Goal: Information Seeking & Learning: Check status

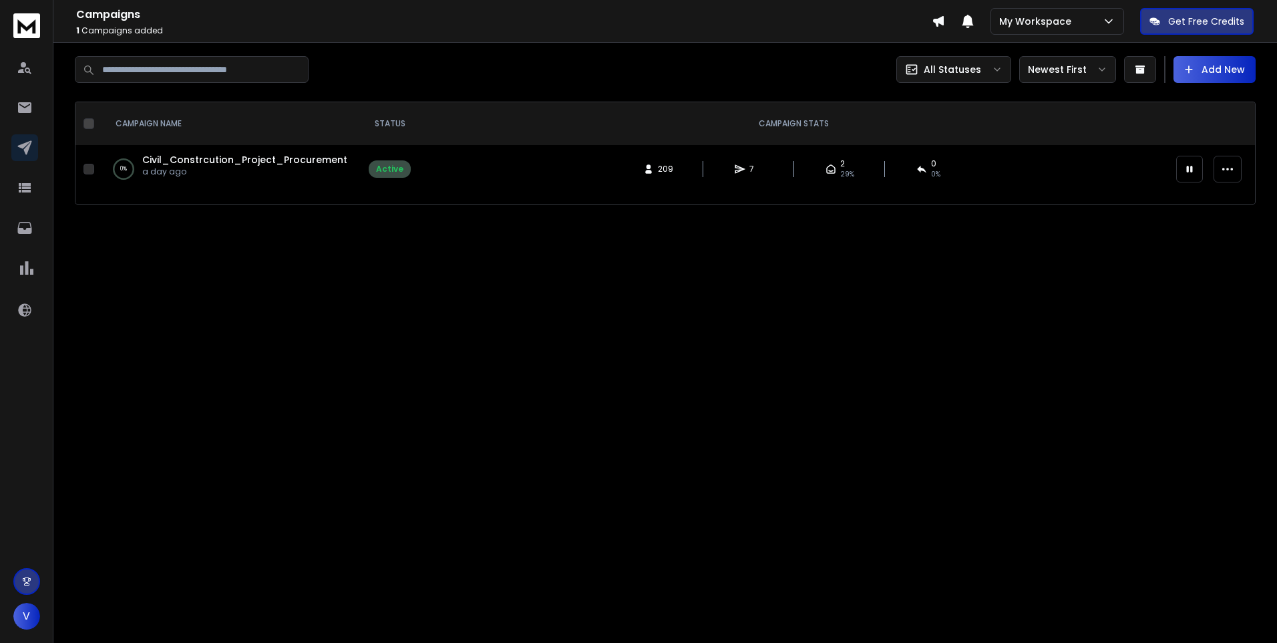
click at [172, 156] on span "Civil_Constrcution_Project_Procurement" at bounding box center [244, 159] width 205 height 13
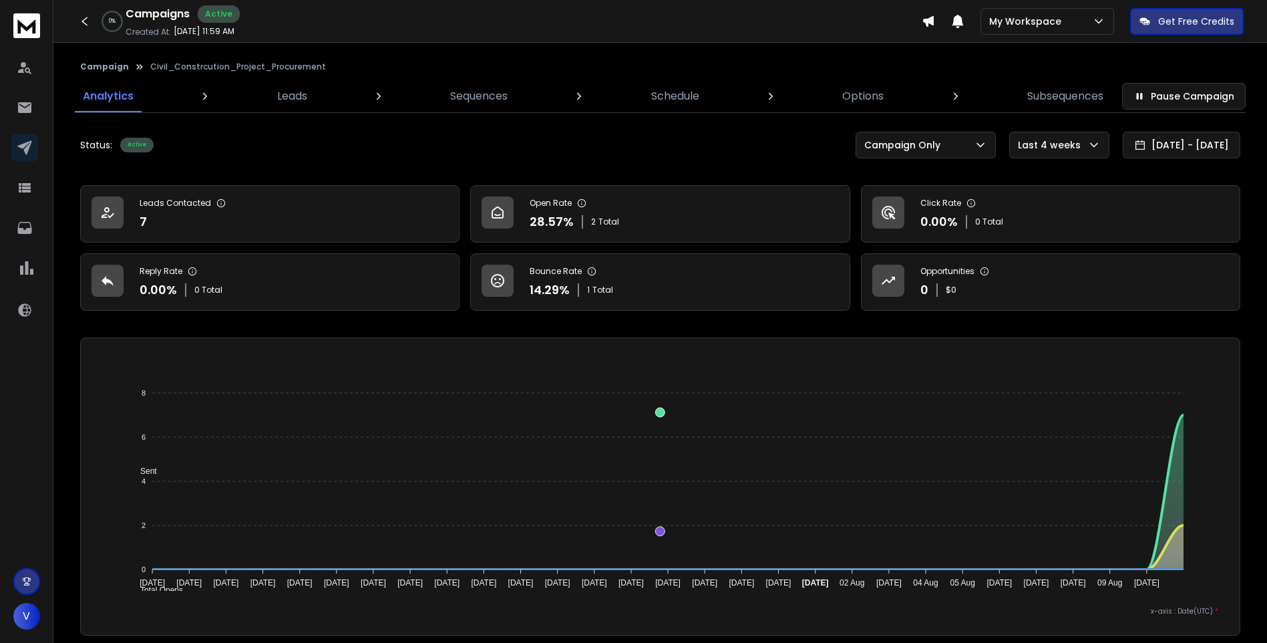
click at [664, 229] on link "Open Rate 28.57 % 2 Total" at bounding box center [659, 213] width 379 height 57
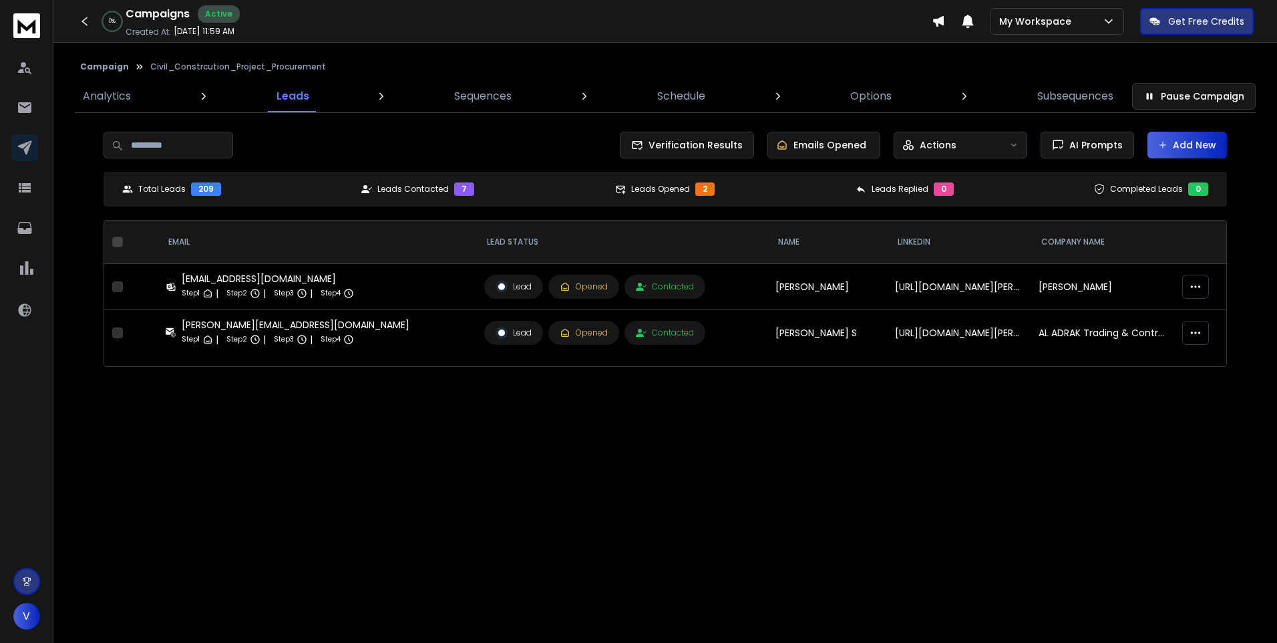
click at [679, 192] on p "Leads Opened" at bounding box center [660, 189] width 59 height 11
click at [112, 87] on link "Analytics" at bounding box center [107, 96] width 64 height 32
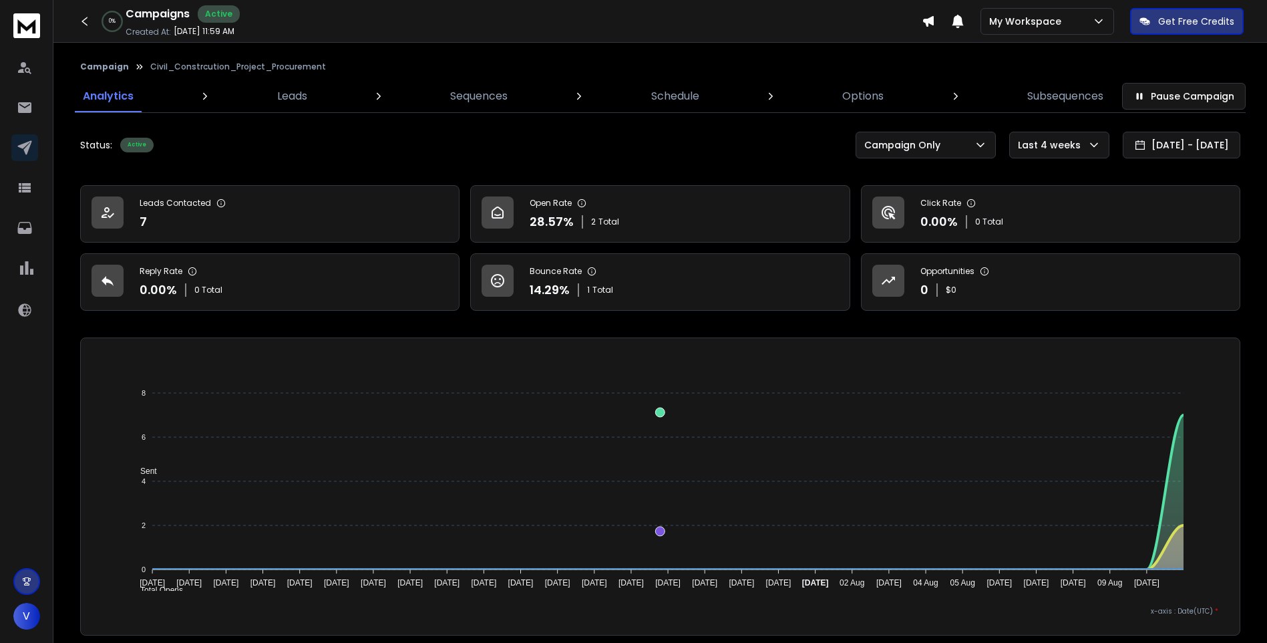
click at [163, 229] on div "7" at bounding box center [183, 221] width 86 height 19
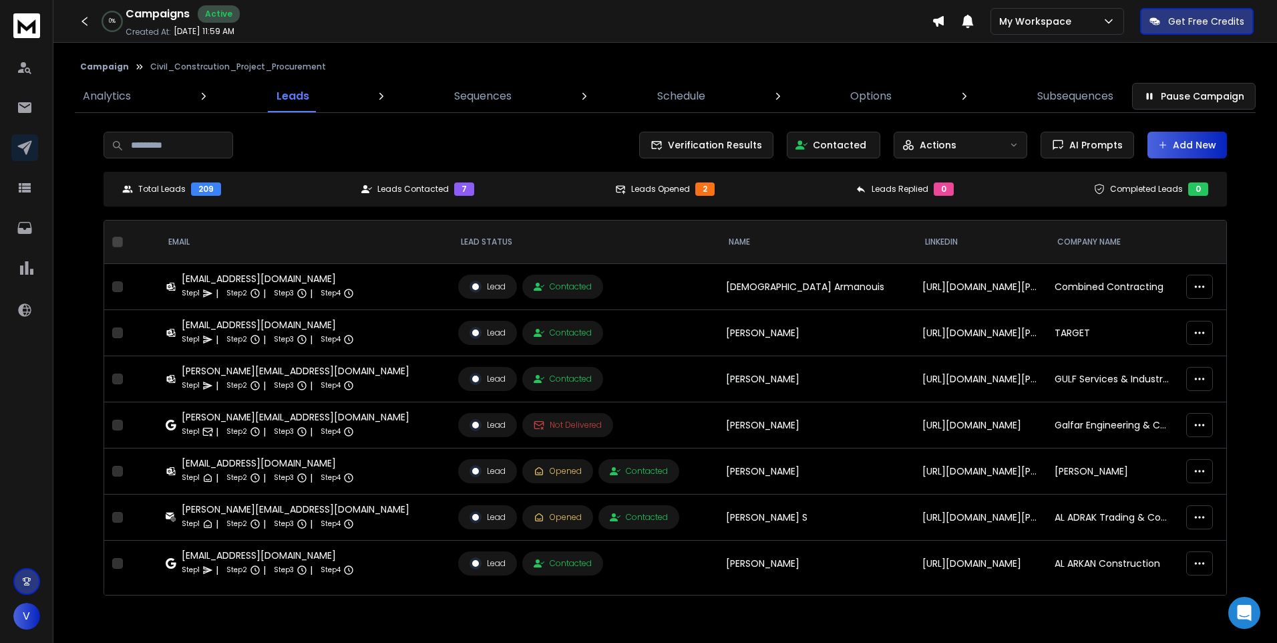
click at [1187, 278] on button "button" at bounding box center [1200, 287] width 27 height 24
click at [546, 285] on div "Contacted" at bounding box center [563, 286] width 58 height 11
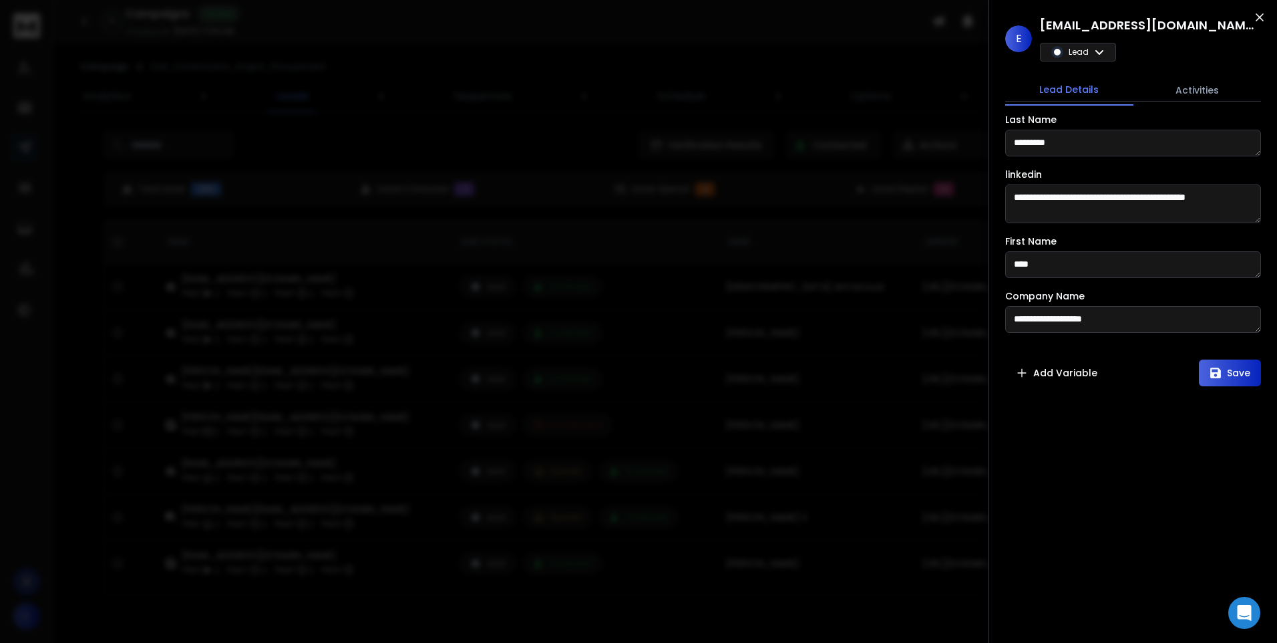
click at [1260, 14] on icon "button" at bounding box center [1259, 17] width 13 height 13
